Goal: Navigation & Orientation: Find specific page/section

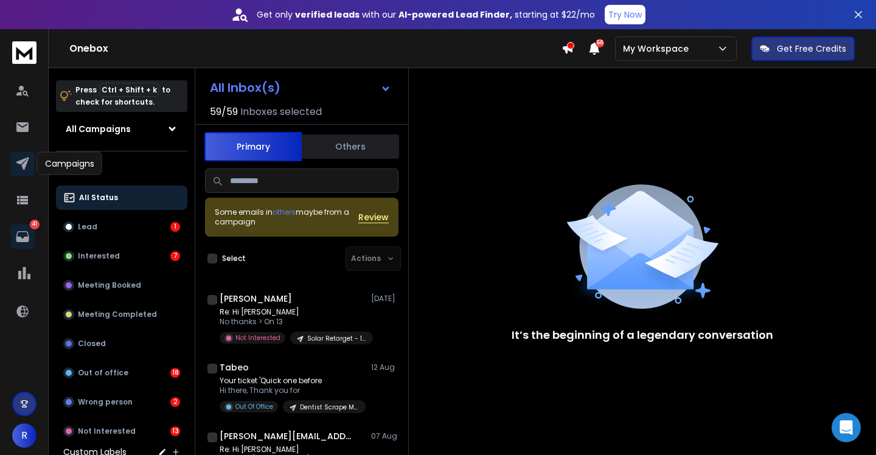
click at [26, 162] on icon at bounding box center [22, 163] width 13 height 13
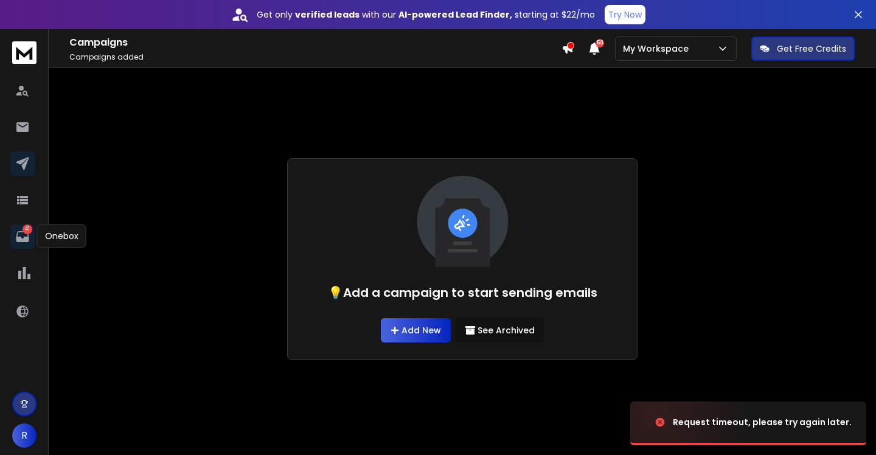
click at [23, 235] on icon at bounding box center [22, 236] width 15 height 15
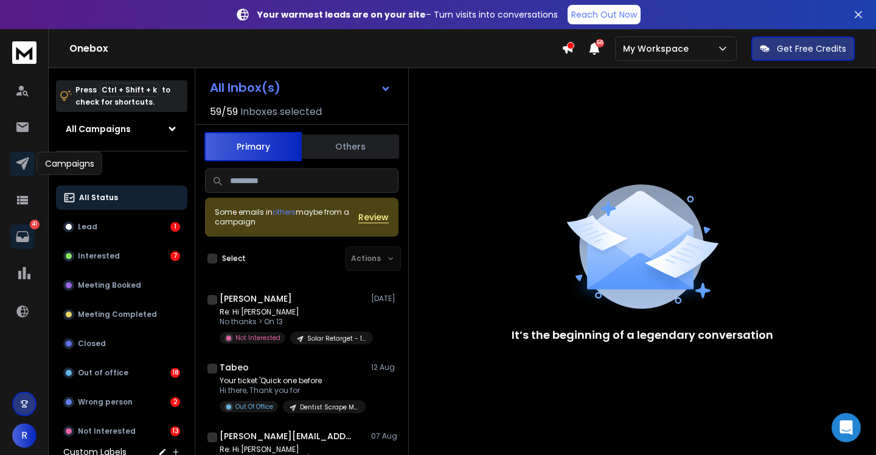
click at [22, 162] on icon at bounding box center [22, 163] width 13 height 13
